Goal: Check status

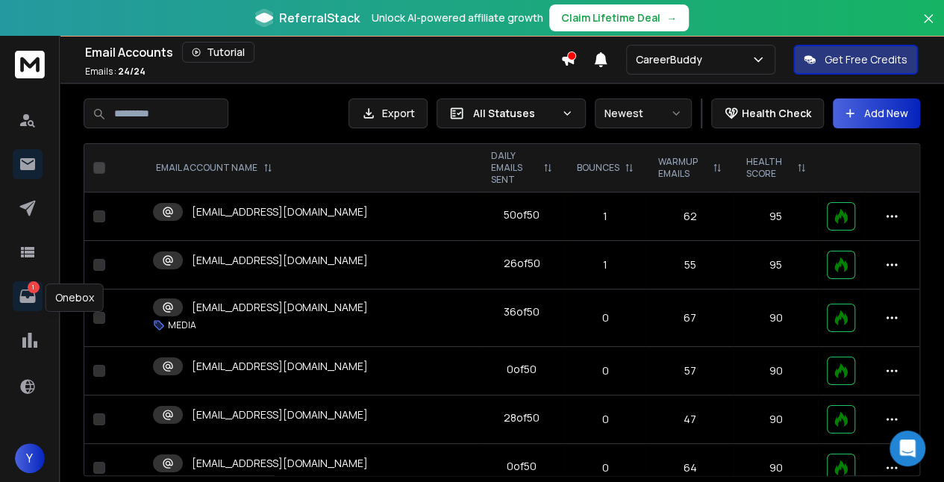
click at [32, 299] on icon at bounding box center [27, 296] width 16 height 13
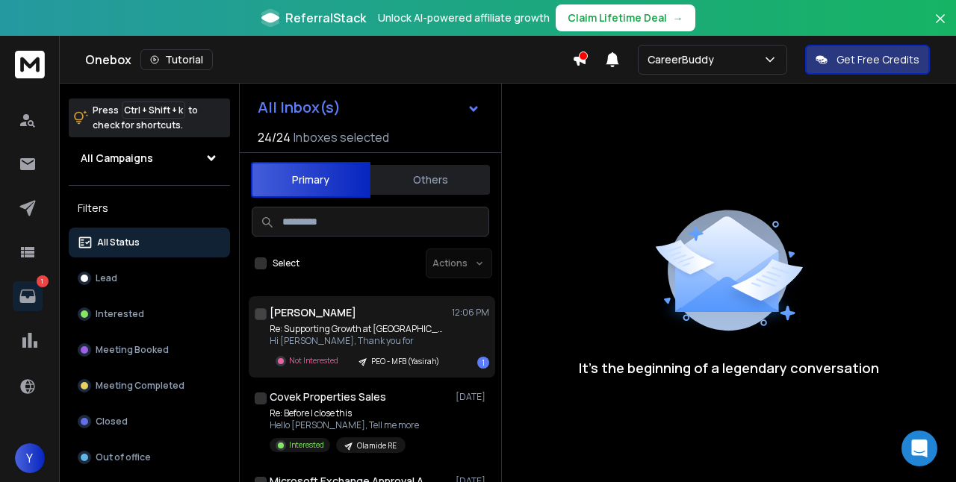
click at [342, 336] on p "Hi [PERSON_NAME], Thank you for" at bounding box center [359, 341] width 179 height 12
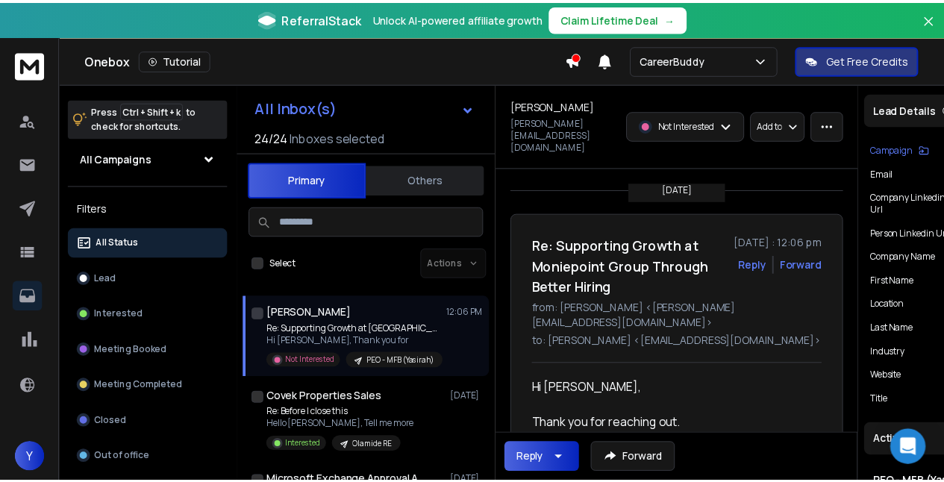
scroll to position [4, 0]
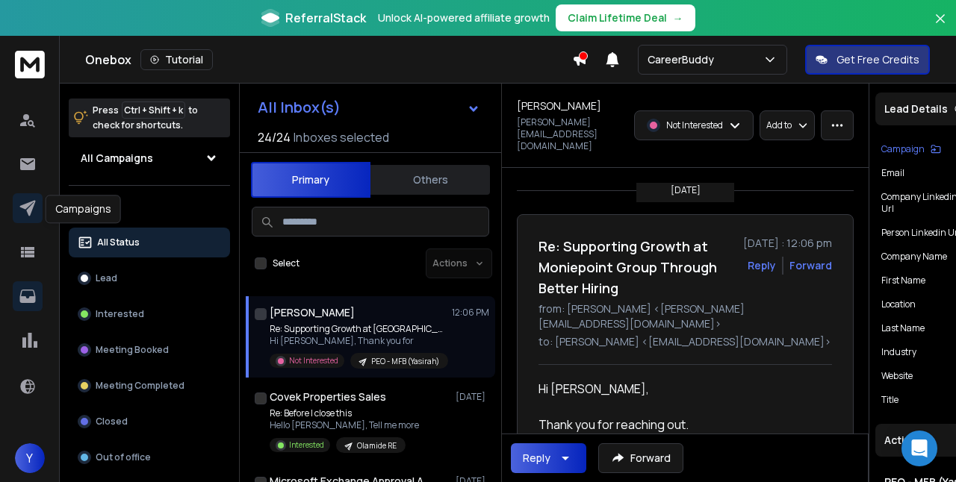
click at [30, 202] on icon at bounding box center [28, 208] width 18 height 18
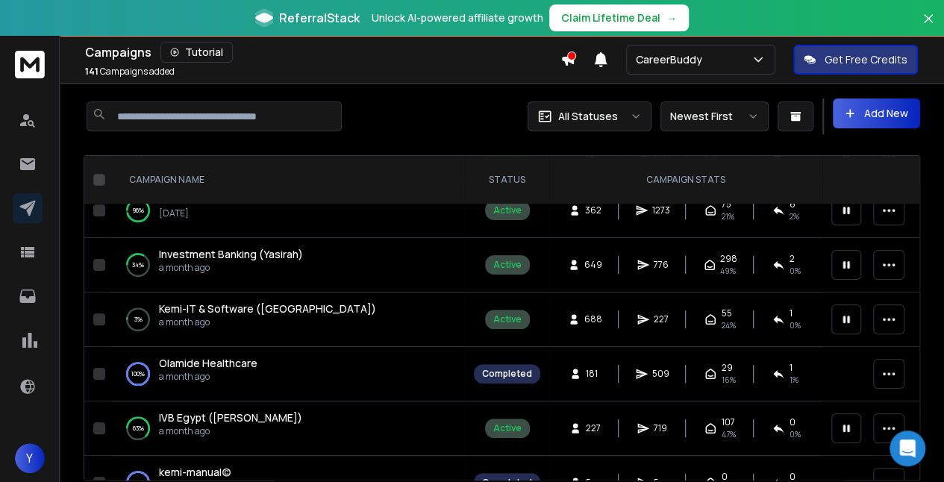
scroll to position [238, 0]
click at [243, 252] on span "Investment Banking (Yasirah)" at bounding box center [231, 255] width 144 height 14
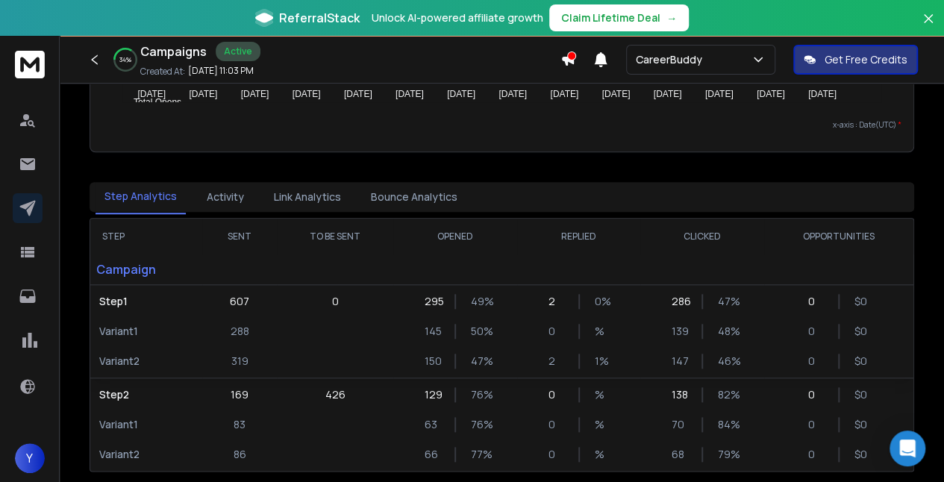
scroll to position [607, 0]
